Goal: Navigation & Orientation: Find specific page/section

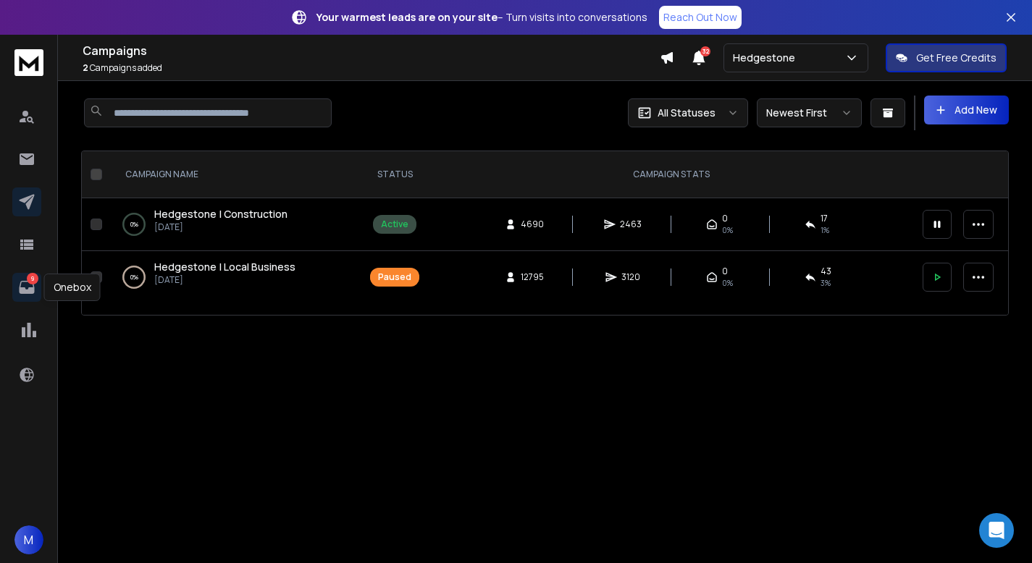
click at [20, 291] on icon at bounding box center [26, 287] width 15 height 13
click at [31, 287] on icon at bounding box center [26, 287] width 15 height 13
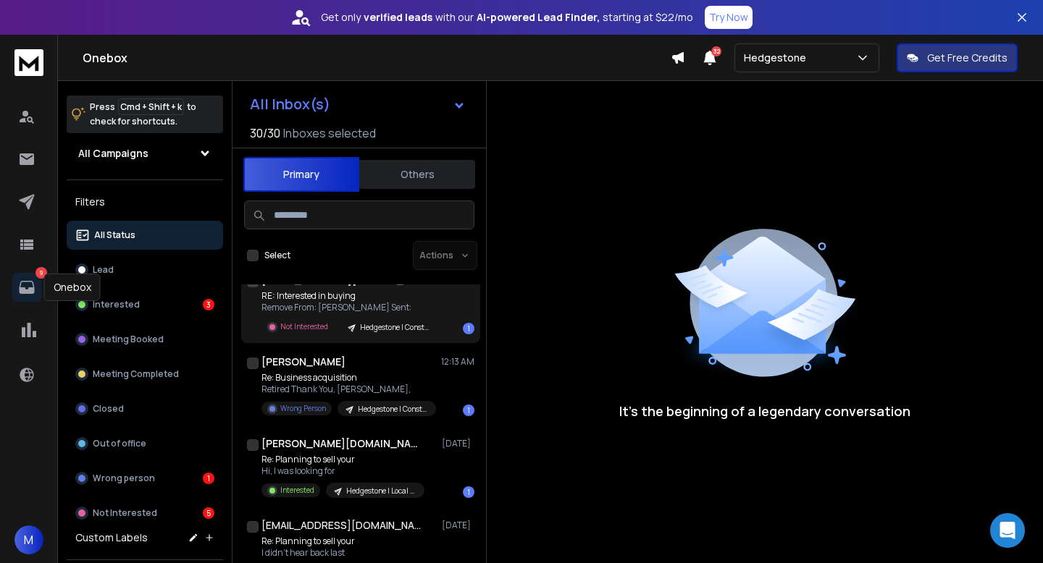
scroll to position [515, 0]
